Goal: Task Accomplishment & Management: Manage account settings

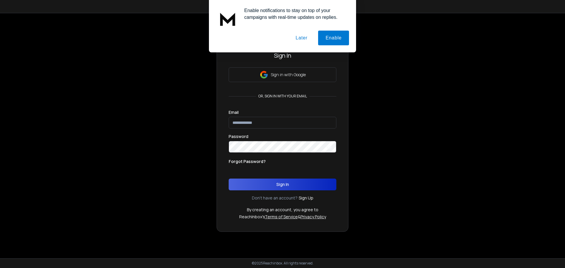
type input "**********"
click at [300, 37] on button "Later" at bounding box center [301, 38] width 26 height 15
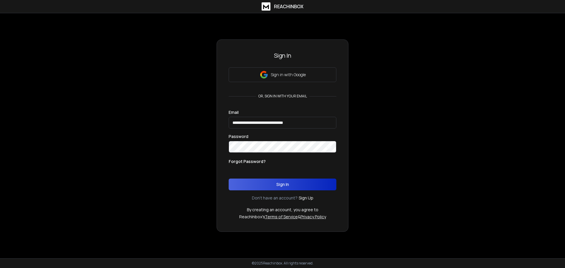
click at [276, 181] on button "Sign In" at bounding box center [283, 185] width 108 height 12
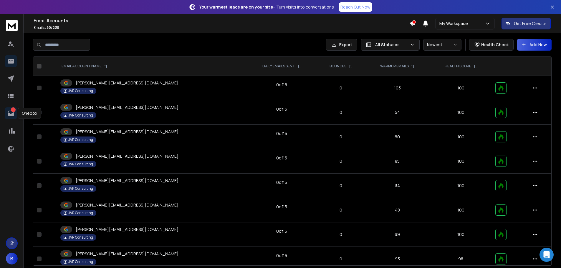
click at [9, 108] on link "1" at bounding box center [11, 113] width 12 height 12
